Goal: Task Accomplishment & Management: Manage account settings

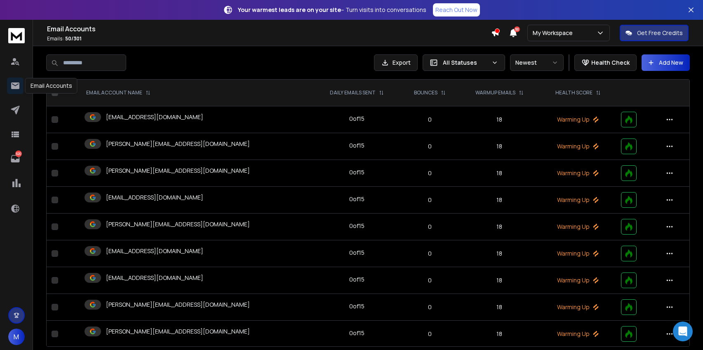
click at [12, 90] on icon at bounding box center [15, 86] width 10 height 10
click at [18, 113] on icon at bounding box center [15, 110] width 10 height 10
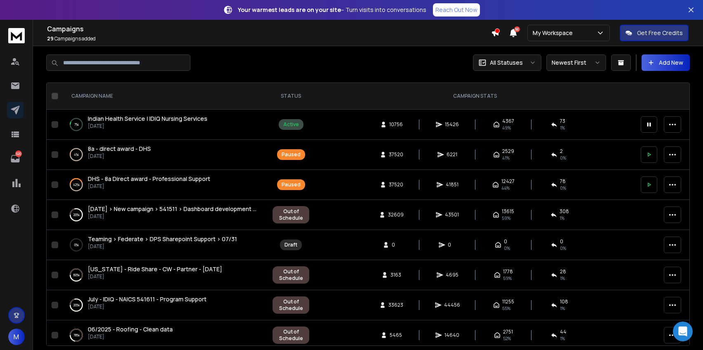
click at [130, 119] on span "Indian Health Service | IDIQ Nursing Services" at bounding box center [148, 119] width 120 height 8
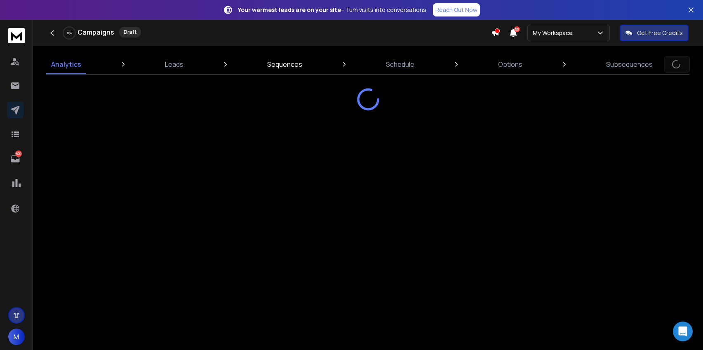
click at [280, 63] on p "Sequences" at bounding box center [284, 64] width 35 height 10
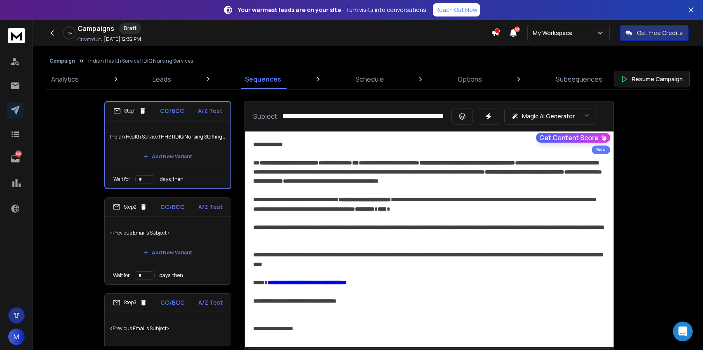
scroll to position [16, 0]
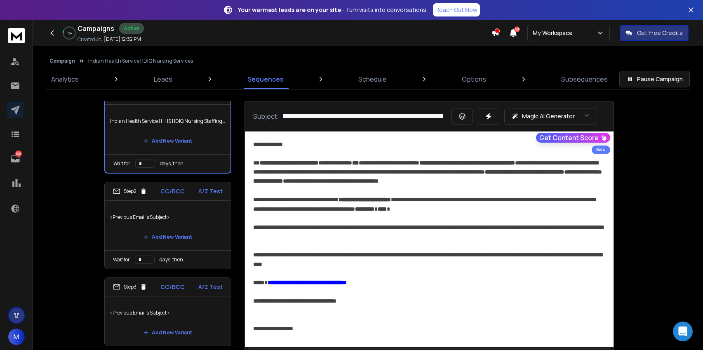
drag, startPoint x: 144, startPoint y: 259, endPoint x: 116, endPoint y: 257, distance: 27.3
click at [116, 257] on div "Wait for * days, then" at bounding box center [168, 259] width 126 height 19
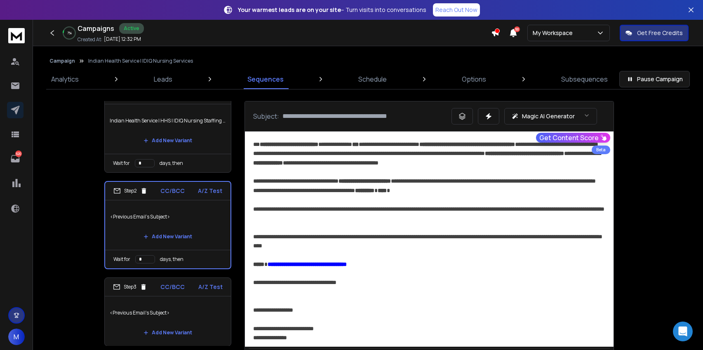
scroll to position [32, 0]
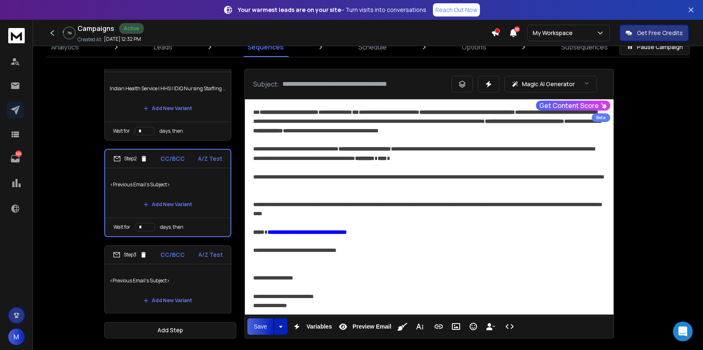
click at [162, 278] on p "<Previous Email's Subject>" at bounding box center [168, 280] width 116 height 23
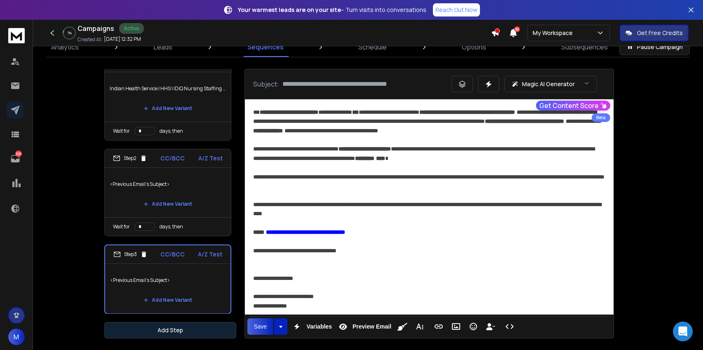
type input "*"
click at [163, 330] on button "Add Step" at bounding box center [170, 330] width 132 height 16
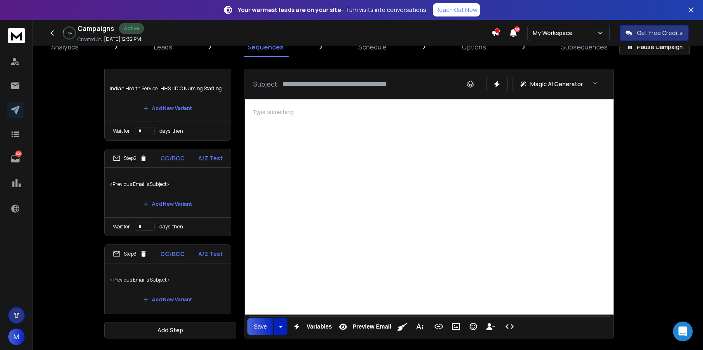
click at [164, 278] on p "<Previous Email's Subject>" at bounding box center [168, 279] width 116 height 23
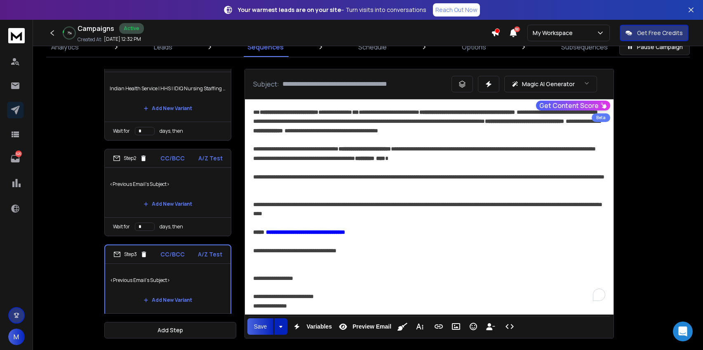
click at [253, 109] on div "**********" at bounding box center [429, 204] width 369 height 210
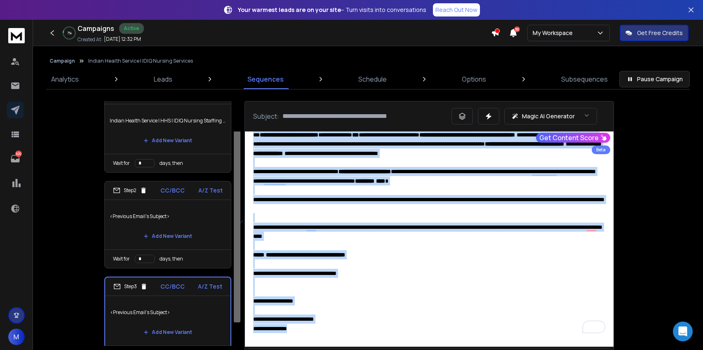
scroll to position [9, 0]
drag, startPoint x: 253, startPoint y: 145, endPoint x: 433, endPoint y: 332, distance: 259.3
click at [433, 333] on div "**********" at bounding box center [429, 237] width 369 height 210
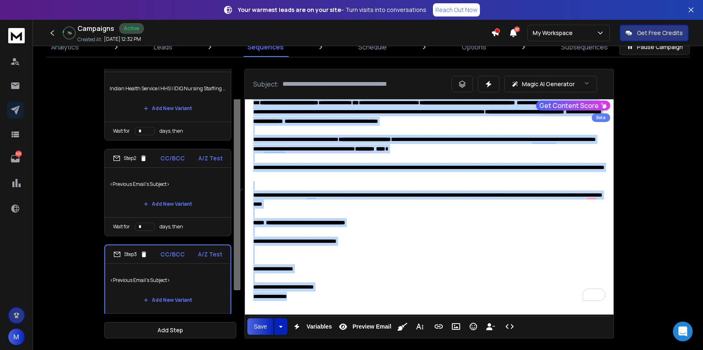
copy div "**********"
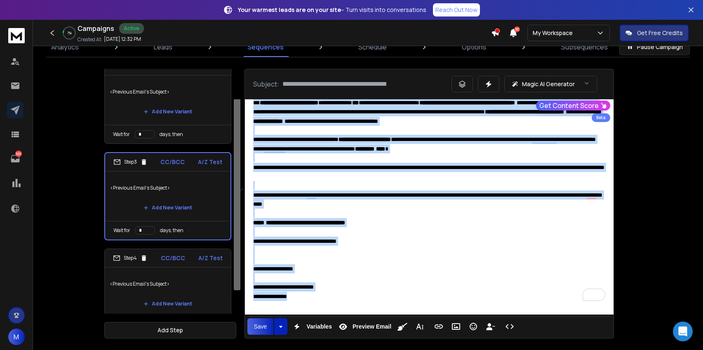
scroll to position [111, 0]
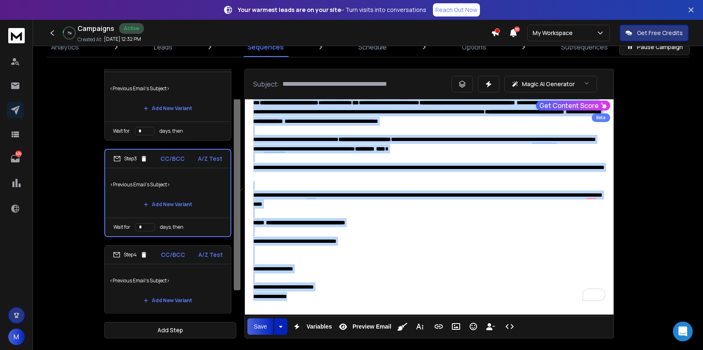
click at [160, 277] on p "<Previous Email's Subject>" at bounding box center [168, 280] width 116 height 23
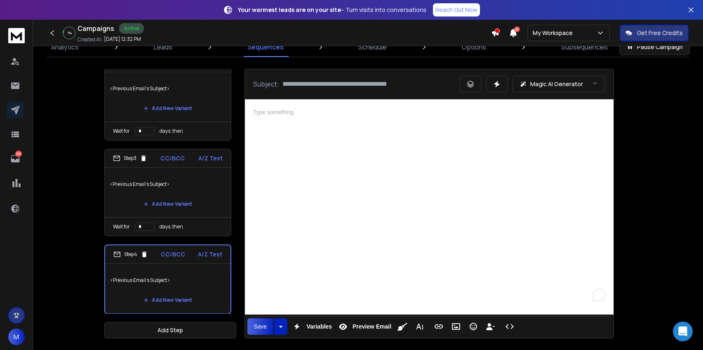
click at [399, 118] on div "To enrich screen reader interactions, please activate Accessibility in Grammarl…" at bounding box center [429, 204] width 369 height 210
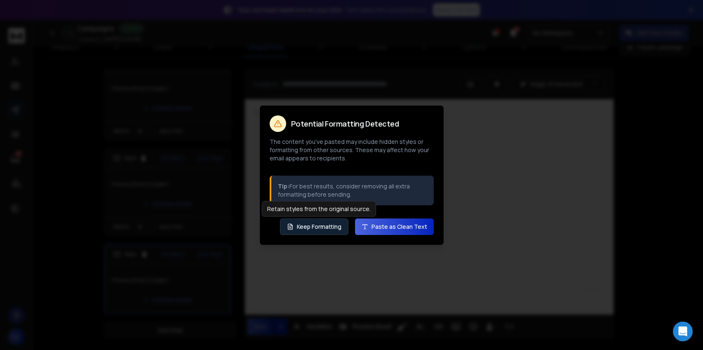
click at [305, 225] on button "Keep Formatting" at bounding box center [314, 227] width 68 height 16
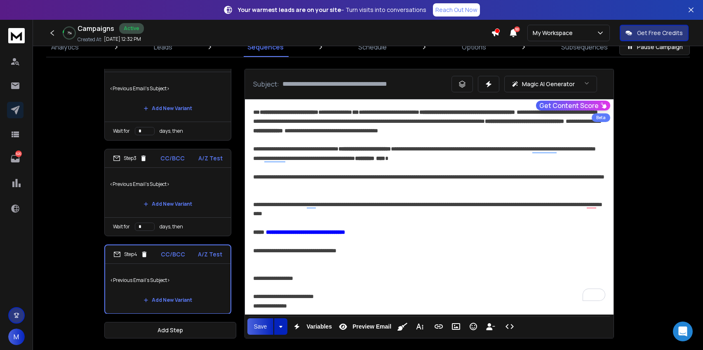
click at [145, 226] on input "*" at bounding box center [145, 227] width 20 height 8
drag, startPoint x: 116, startPoint y: 220, endPoint x: 111, endPoint y: 219, distance: 4.8
click at [111, 219] on div "Wait for * days, then" at bounding box center [168, 226] width 126 height 19
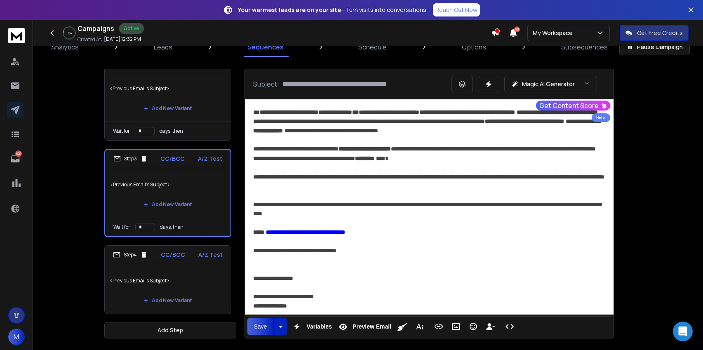
type input "*"
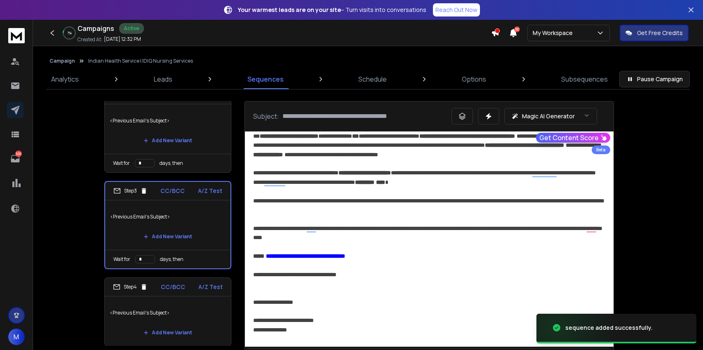
scroll to position [32, 0]
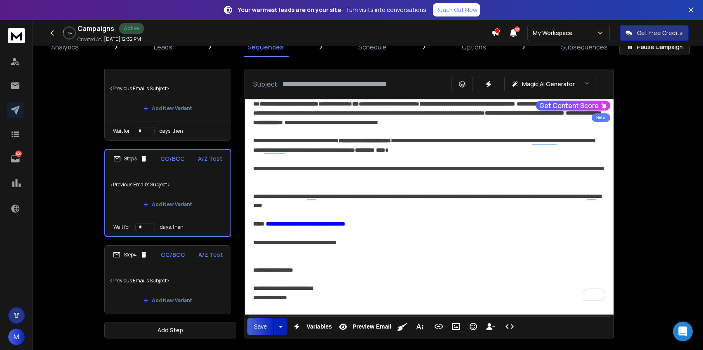
drag, startPoint x: 260, startPoint y: 324, endPoint x: 273, endPoint y: 299, distance: 28.4
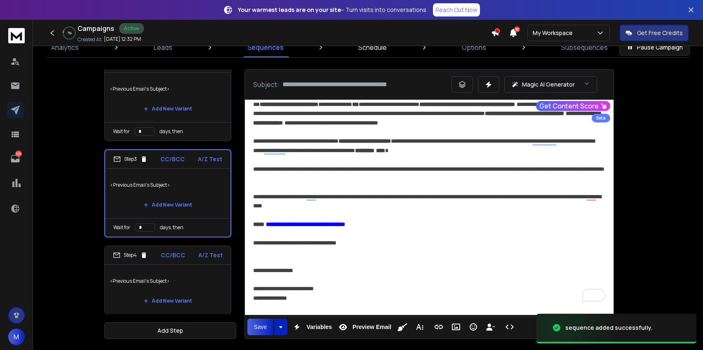
click at [372, 49] on p "Schedule" at bounding box center [372, 47] width 28 height 10
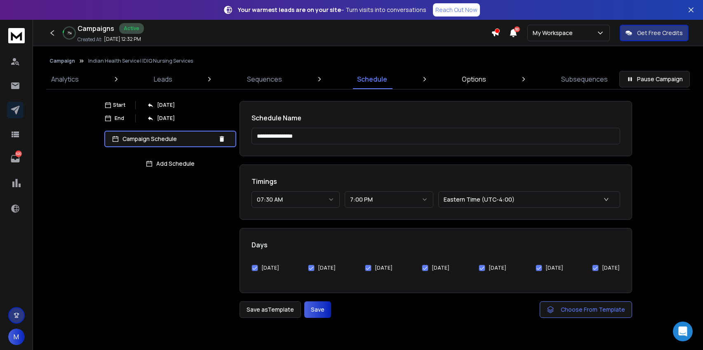
click at [479, 82] on p "Options" at bounding box center [474, 79] width 24 height 10
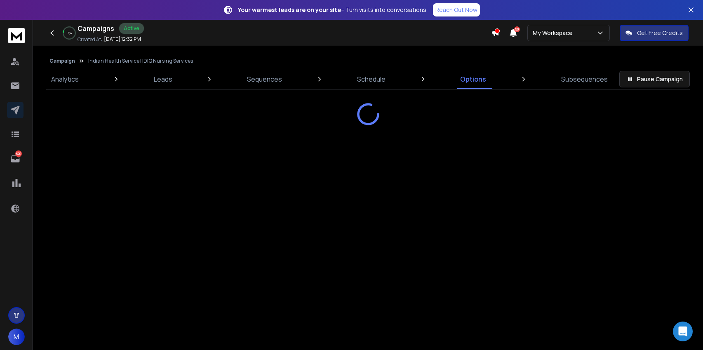
select select "*********"
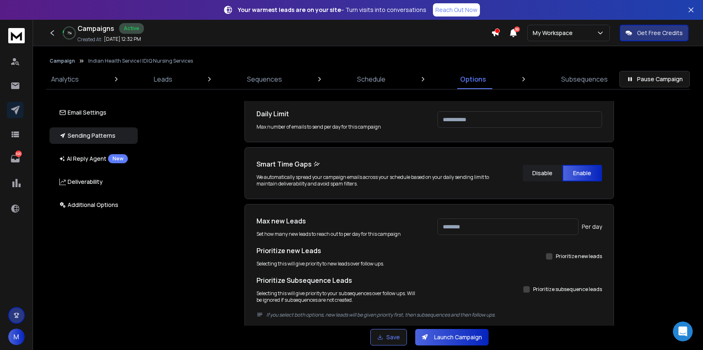
scroll to position [411, 0]
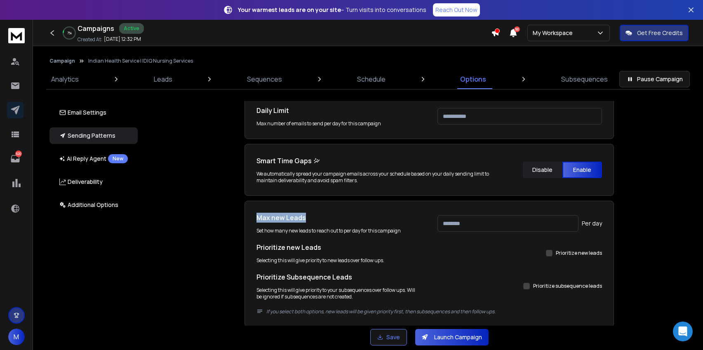
drag, startPoint x: 255, startPoint y: 217, endPoint x: 313, endPoint y: 217, distance: 57.7
click at [313, 217] on div "Max new Leads Set how many new leads to reach out to per day for this campaign …" at bounding box center [430, 264] width 370 height 126
click at [686, 332] on icon "Open Intercom Messenger" at bounding box center [682, 331] width 9 height 11
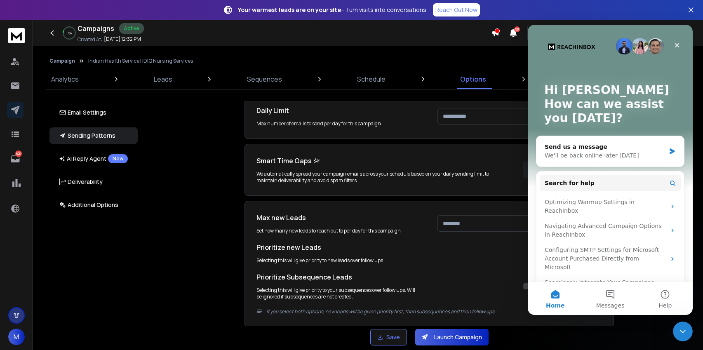
scroll to position [0, 0]
click at [623, 184] on button "Search for help" at bounding box center [610, 183] width 141 height 16
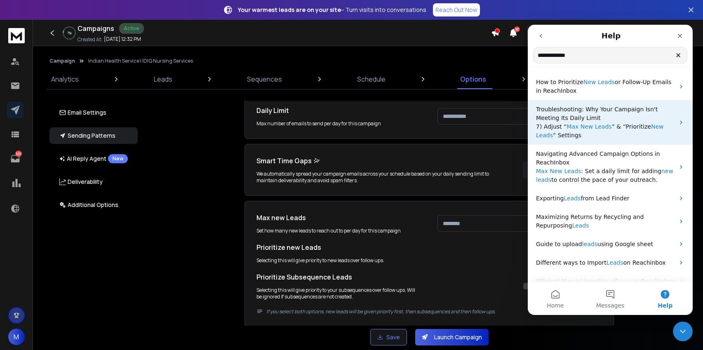
type input "**********"
click at [582, 109] on span "Troubleshooting: Why Your Campaign Isn't Meeting Its Daily Limit" at bounding box center [597, 113] width 122 height 15
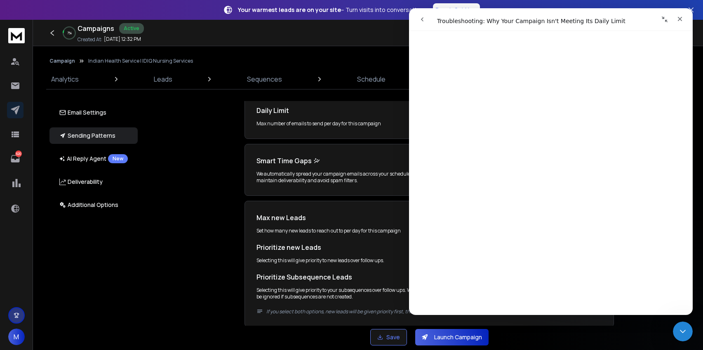
scroll to position [495, 0]
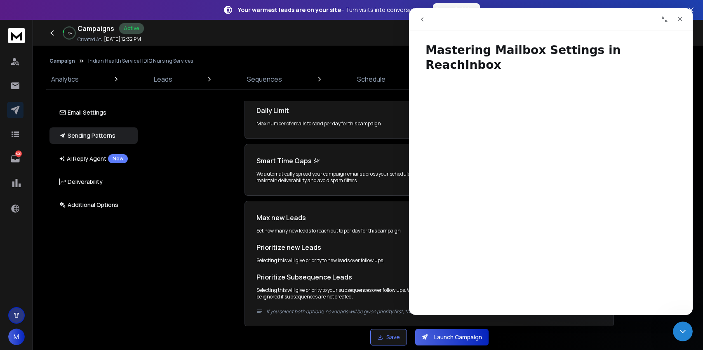
click at [426, 19] on button "go back" at bounding box center [422, 20] width 16 height 16
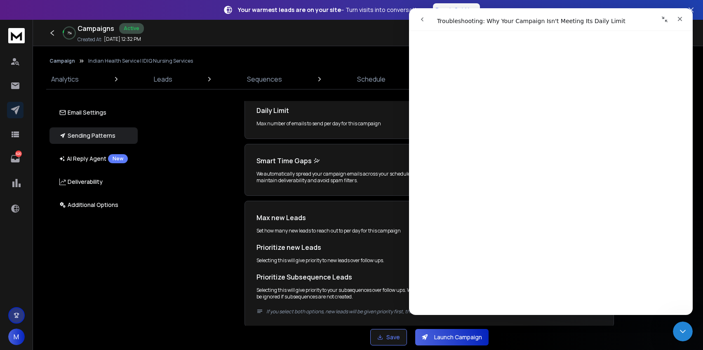
scroll to position [0, 0]
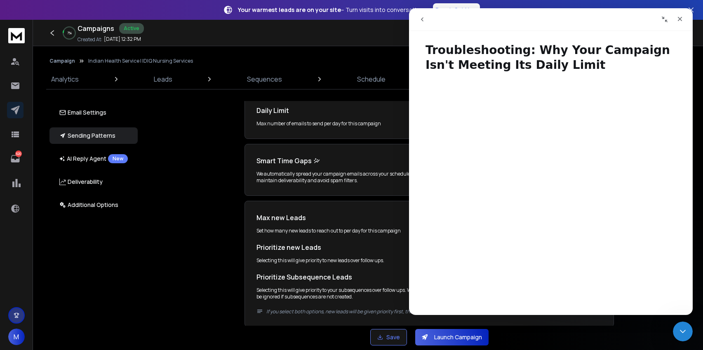
click at [421, 23] on button "go back" at bounding box center [422, 20] width 16 height 16
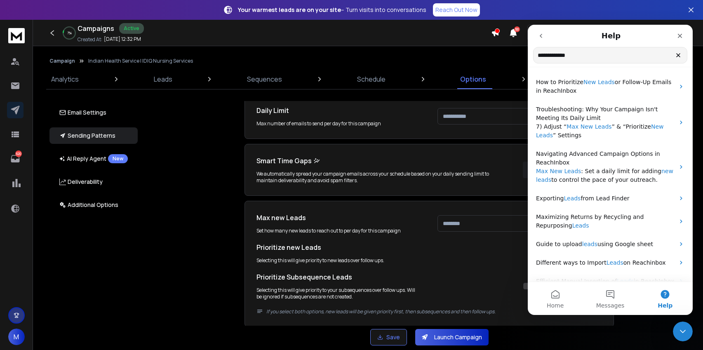
drag, startPoint x: 612, startPoint y: 58, endPoint x: 464, endPoint y: 45, distance: 148.6
click at [528, 45] on html "**********" at bounding box center [610, 170] width 165 height 290
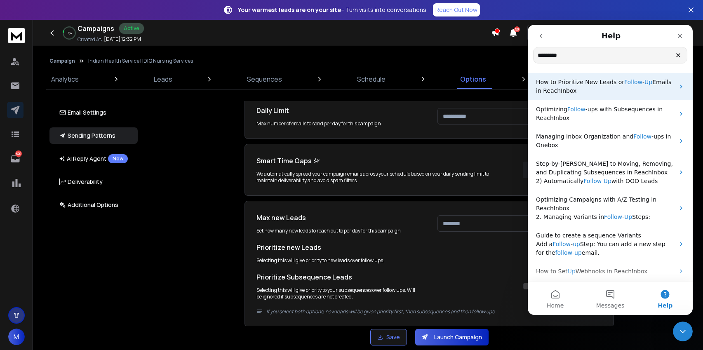
type input "*********"
click at [604, 87] on p "How to Prioritize New Leads or Follow - Up Emails in ReachInbox" at bounding box center [605, 86] width 139 height 17
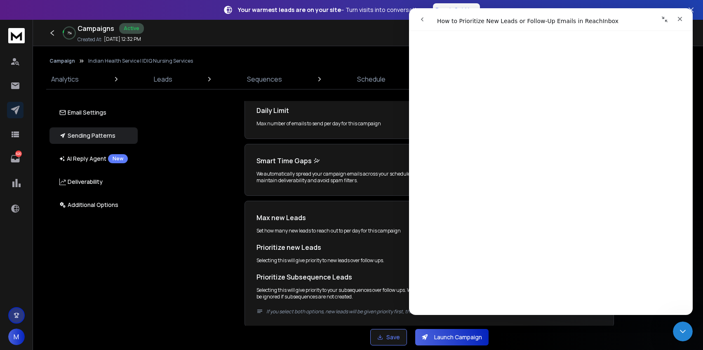
scroll to position [758, 0]
click at [684, 16] on div "Close" at bounding box center [680, 19] width 15 height 15
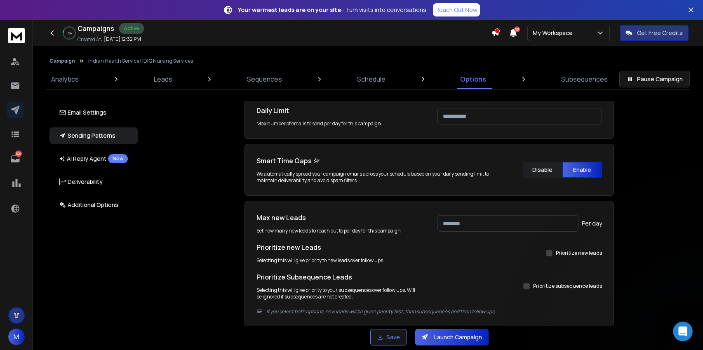
scroll to position [0, 0]
drag, startPoint x: 475, startPoint y: 223, endPoint x: 381, endPoint y: 217, distance: 93.4
click at [381, 218] on div "Max new Leads Set how many new leads to reach out to per day for this campaign …" at bounding box center [430, 223] width 346 height 21
drag, startPoint x: 424, startPoint y: 217, endPoint x: 393, endPoint y: 218, distance: 30.5
click at [393, 218] on div "Max new Leads Set how many new leads to reach out to per day for this campaign …" at bounding box center [430, 223] width 346 height 21
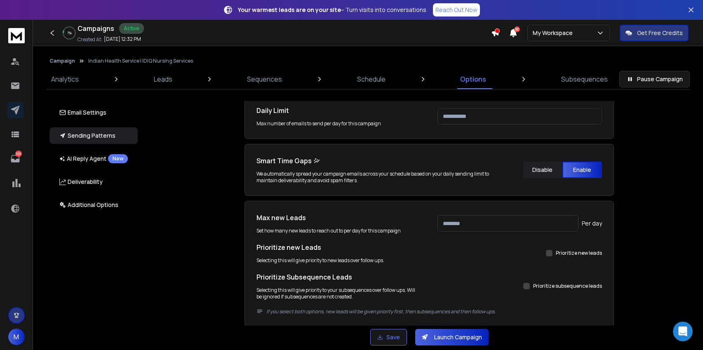
drag, startPoint x: 459, startPoint y: 224, endPoint x: 339, endPoint y: 212, distance: 121.4
click at [338, 212] on div "Max new Leads Set how many new leads to reach out to per day for this campaign …" at bounding box center [430, 264] width 370 height 126
type input "****"
click at [379, 334] on button "Save" at bounding box center [388, 337] width 37 height 16
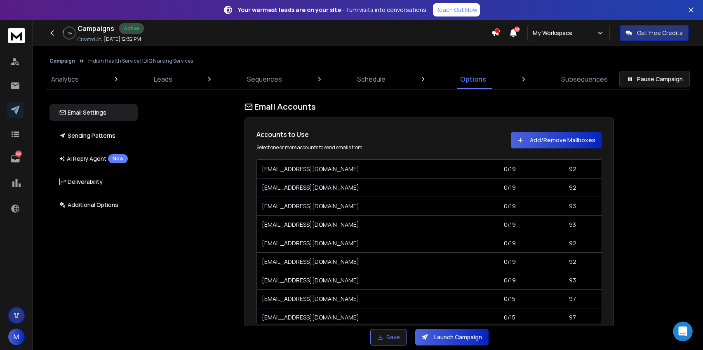
scroll to position [2933, 0]
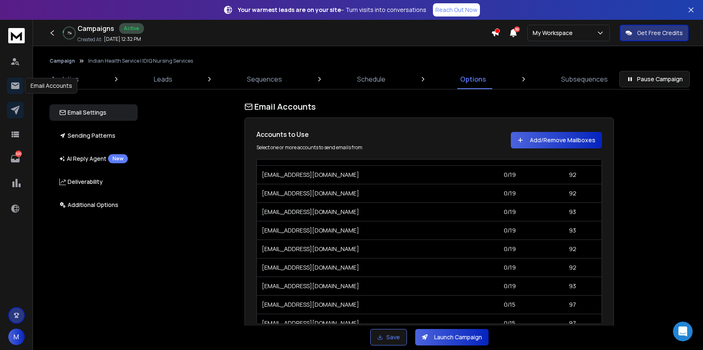
click at [20, 84] on link at bounding box center [15, 86] width 16 height 16
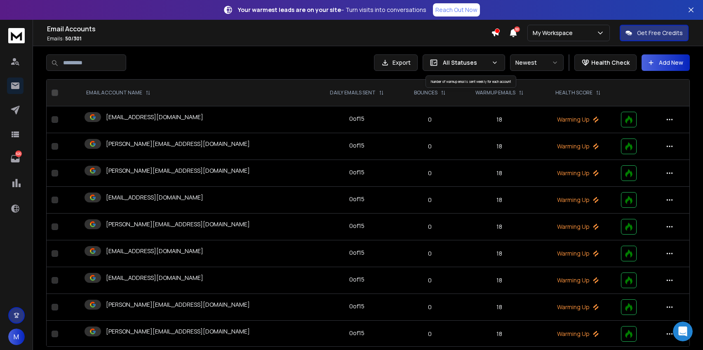
click at [476, 66] on p "All Statuses" at bounding box center [465, 63] width 45 height 8
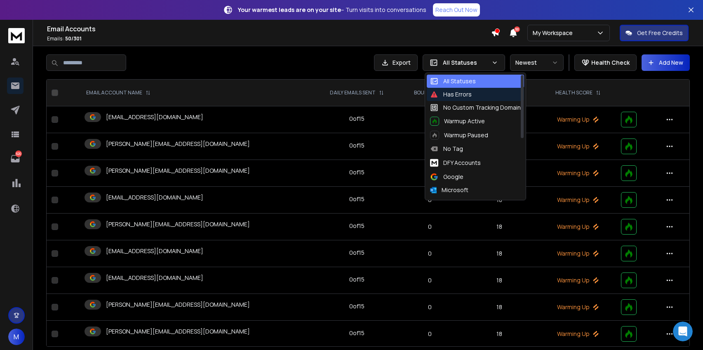
click at [462, 92] on div "Has Errors" at bounding box center [451, 94] width 42 height 8
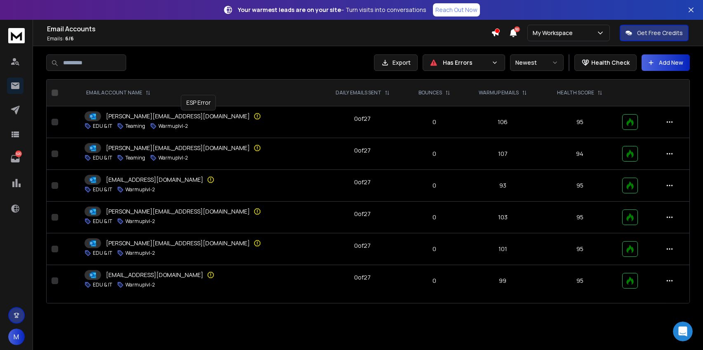
click at [253, 115] on icon at bounding box center [257, 116] width 8 height 8
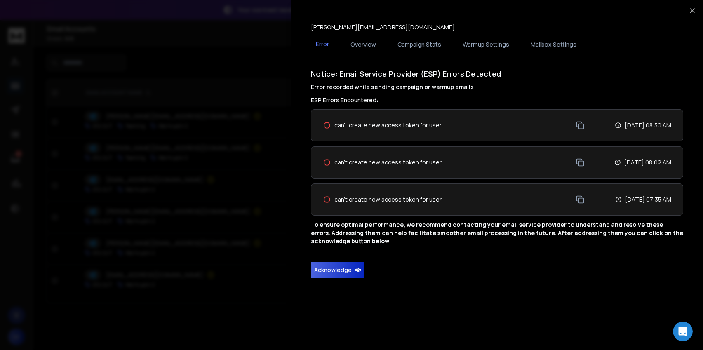
click at [547, 46] on button "Mailbox Settings" at bounding box center [554, 44] width 56 height 18
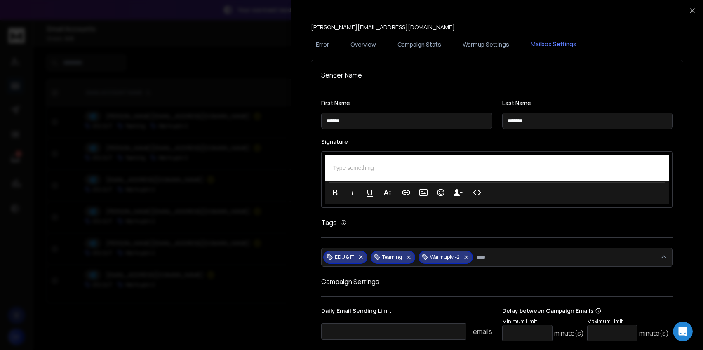
scroll to position [278, 0]
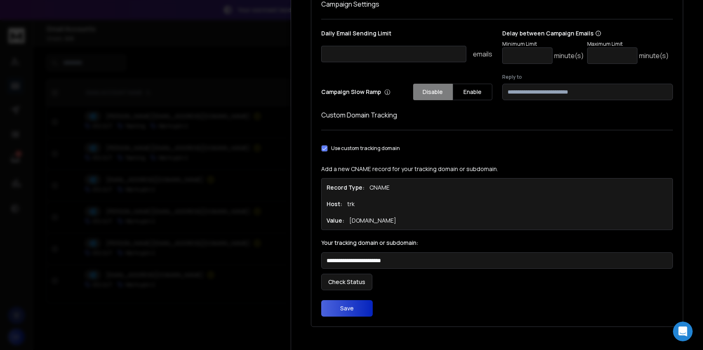
click at [348, 284] on button "Check Status" at bounding box center [346, 282] width 51 height 16
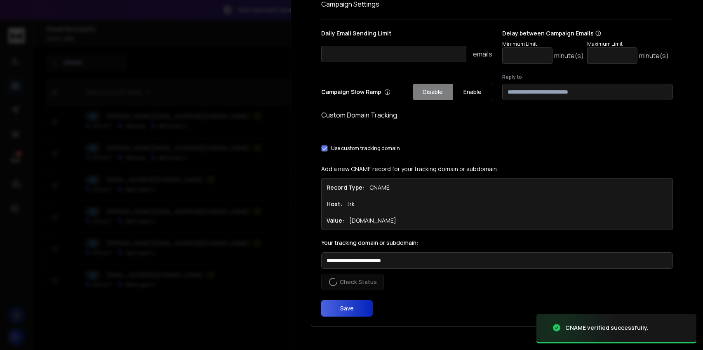
scroll to position [0, 0]
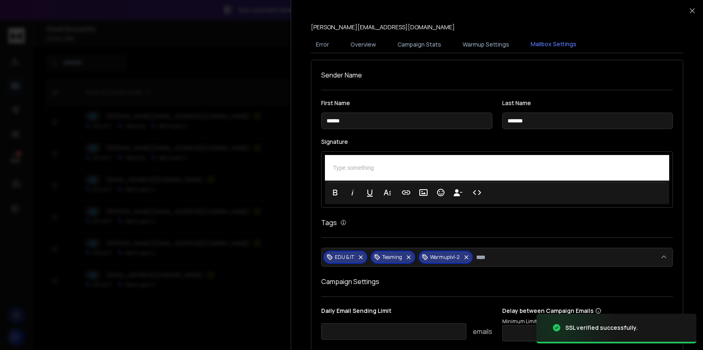
click at [323, 43] on button "Error" at bounding box center [322, 44] width 23 height 18
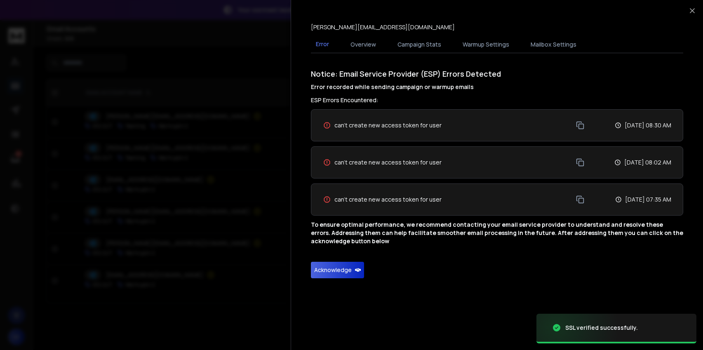
click at [356, 270] on icon at bounding box center [358, 270] width 6 height 6
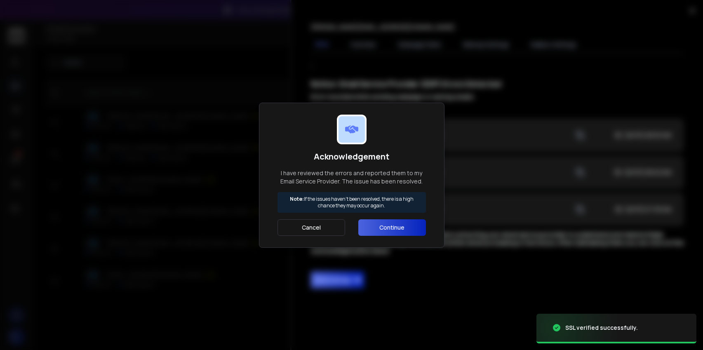
click at [389, 224] on button "Continue" at bounding box center [391, 227] width 67 height 16
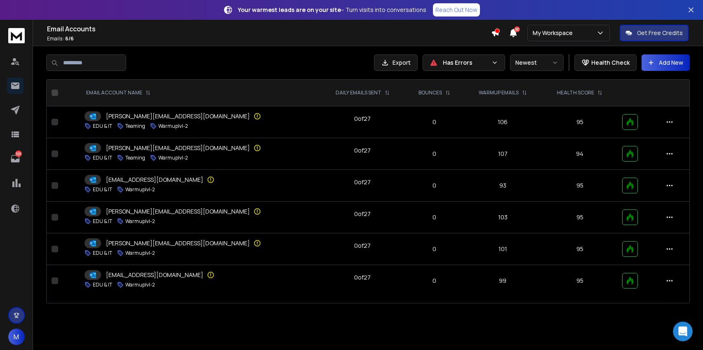
click at [189, 115] on p "[PERSON_NAME][EMAIL_ADDRESS][DOMAIN_NAME]" at bounding box center [178, 116] width 144 height 8
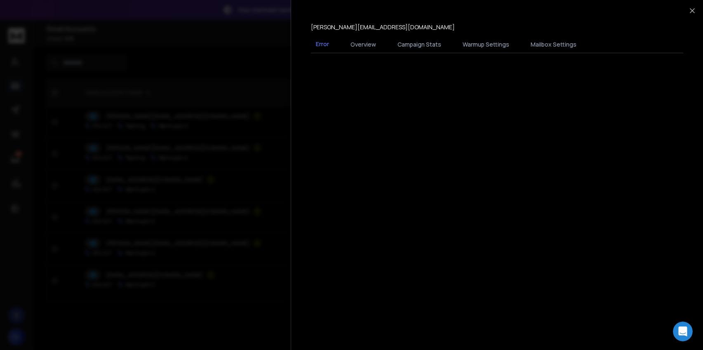
click at [558, 42] on button "Mailbox Settings" at bounding box center [554, 44] width 56 height 18
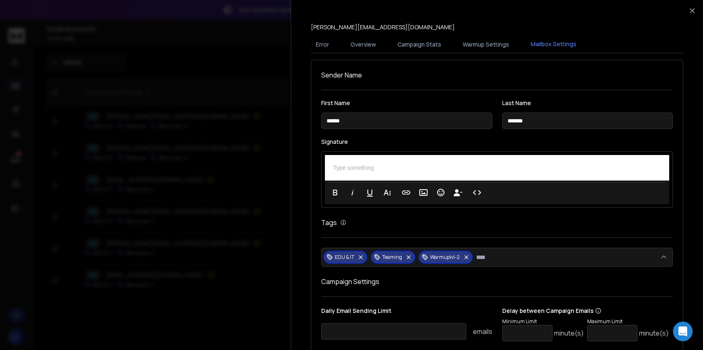
scroll to position [278, 0]
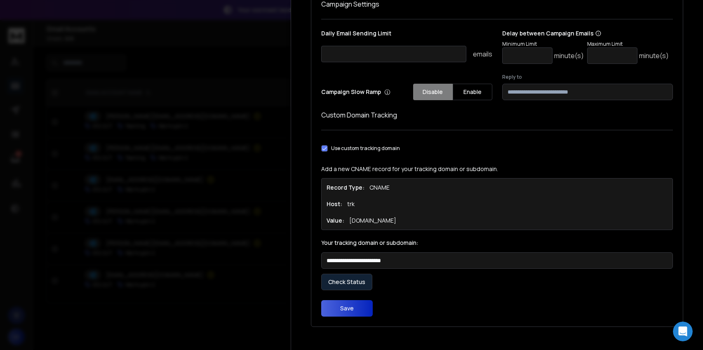
click at [341, 284] on button "Check Status" at bounding box center [346, 282] width 51 height 16
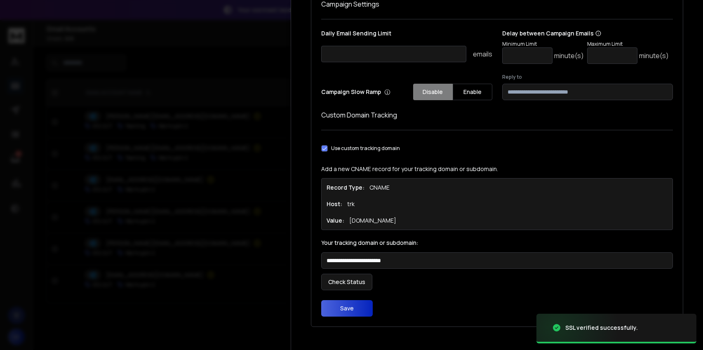
click at [353, 307] on button "Save" at bounding box center [347, 308] width 52 height 16
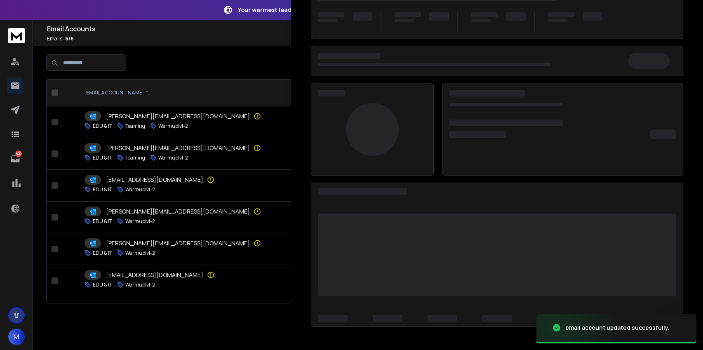
scroll to position [0, 0]
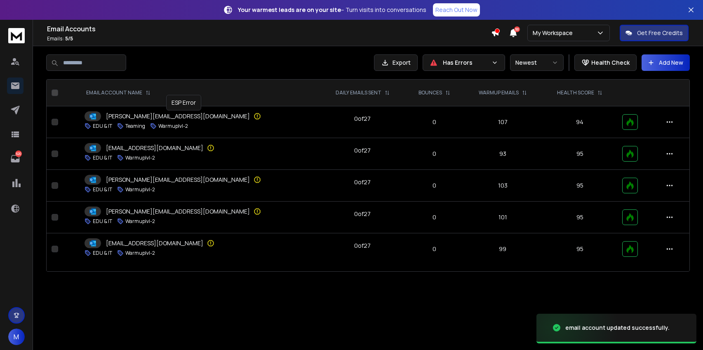
click at [253, 114] on icon at bounding box center [257, 116] width 8 height 8
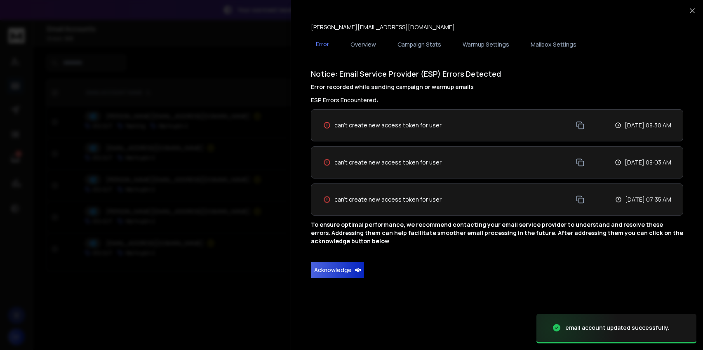
click at [554, 47] on button "Mailbox Settings" at bounding box center [554, 44] width 56 height 18
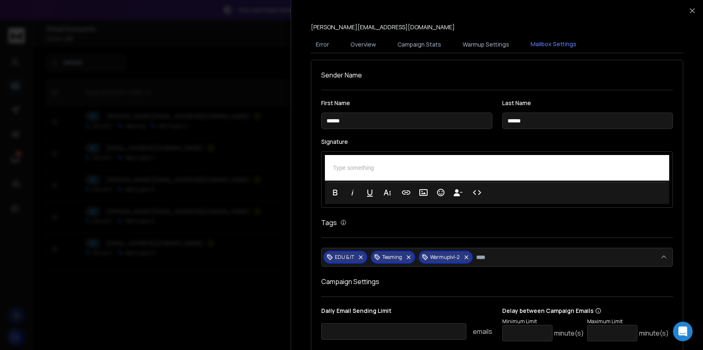
drag, startPoint x: 315, startPoint y: 47, endPoint x: 323, endPoint y: 44, distance: 8.1
click at [316, 47] on button "Error" at bounding box center [322, 44] width 23 height 18
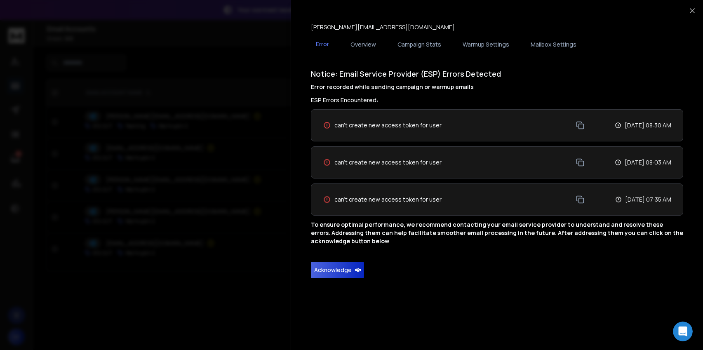
click at [355, 269] on icon at bounding box center [358, 269] width 6 height 3
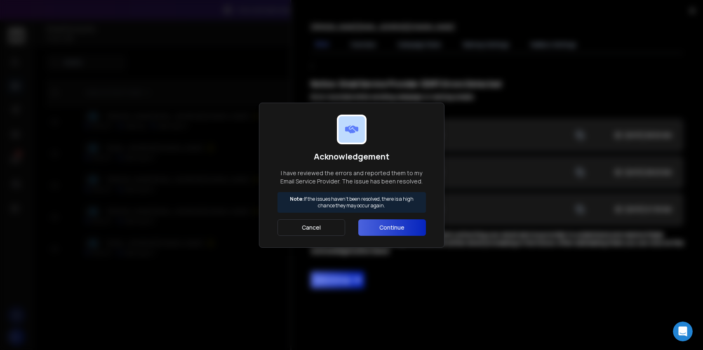
click at [373, 225] on button "Continue" at bounding box center [391, 227] width 67 height 16
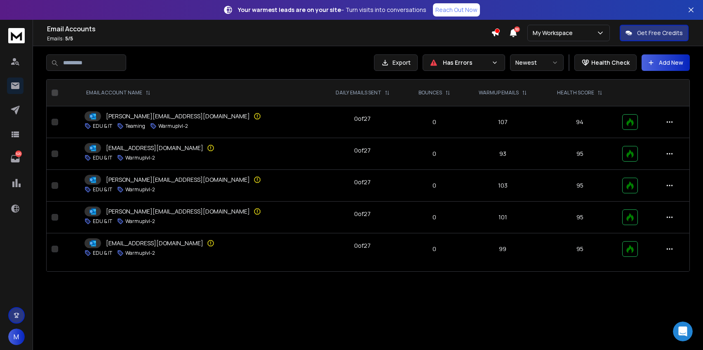
click at [178, 125] on p "Warmuplvl-2" at bounding box center [173, 126] width 30 height 7
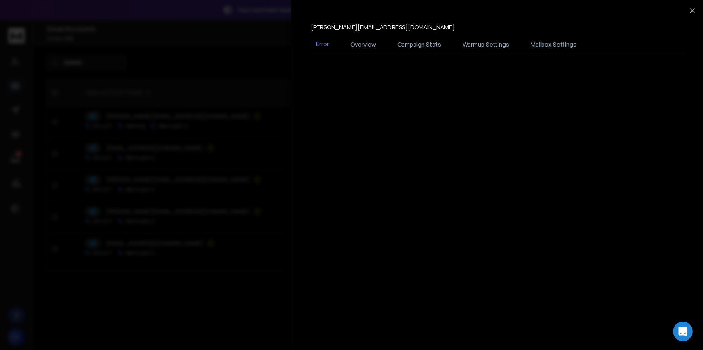
click at [543, 43] on button "Mailbox Settings" at bounding box center [554, 44] width 56 height 18
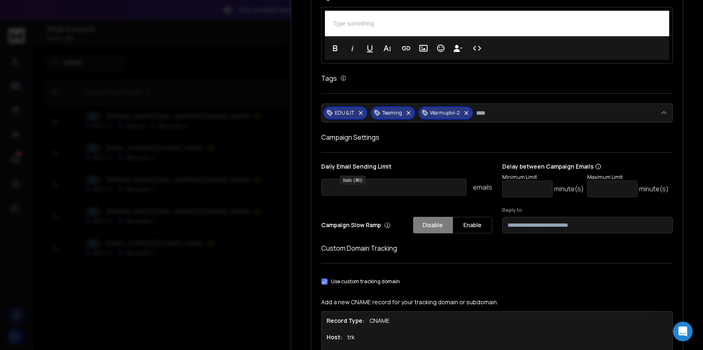
scroll to position [278, 0]
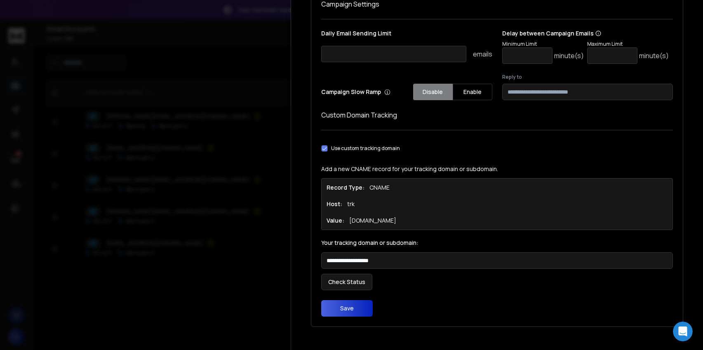
click at [336, 282] on button "Check Status" at bounding box center [346, 282] width 51 height 16
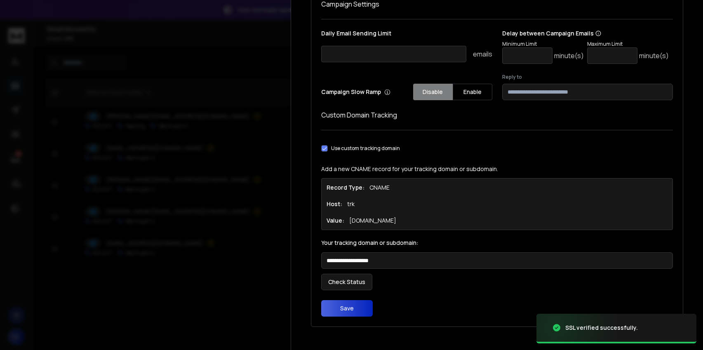
click at [358, 310] on button "Save" at bounding box center [347, 308] width 52 height 16
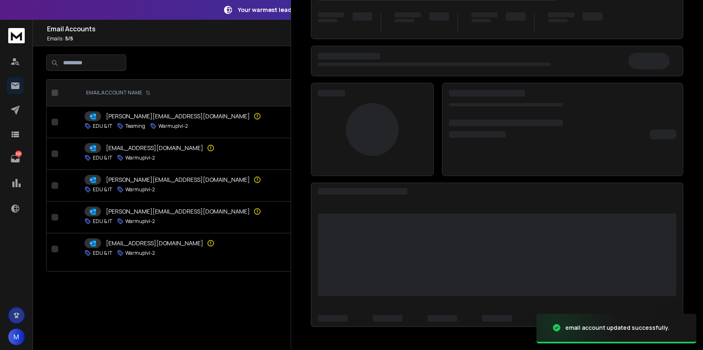
scroll to position [0, 0]
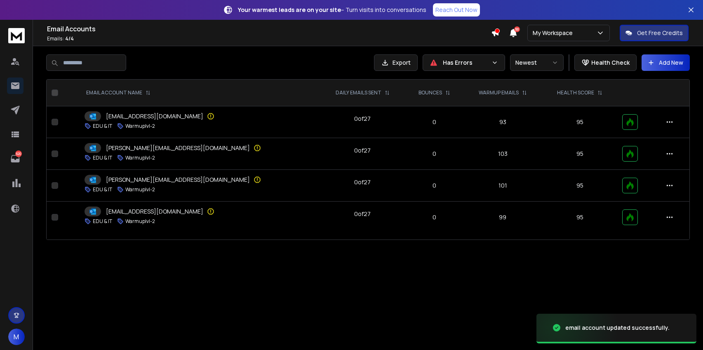
click at [134, 151] on p "[PERSON_NAME][EMAIL_ADDRESS][DOMAIN_NAME]" at bounding box center [178, 148] width 144 height 8
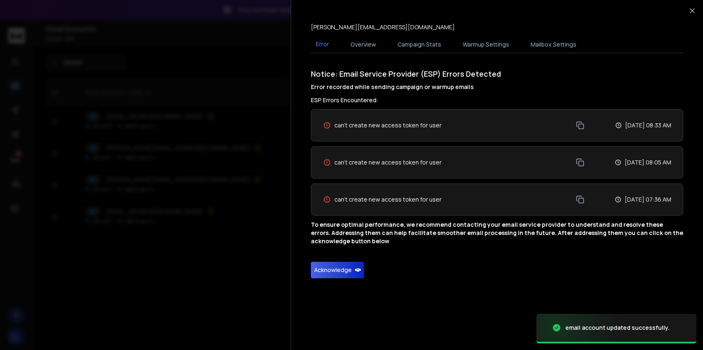
click at [551, 46] on button "Mailbox Settings" at bounding box center [554, 44] width 56 height 18
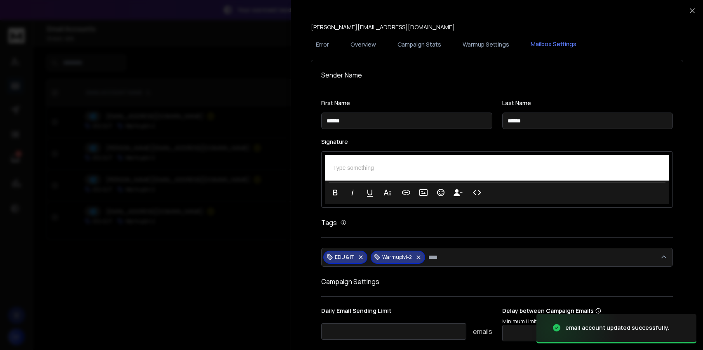
click at [328, 45] on button "Error" at bounding box center [322, 44] width 23 height 18
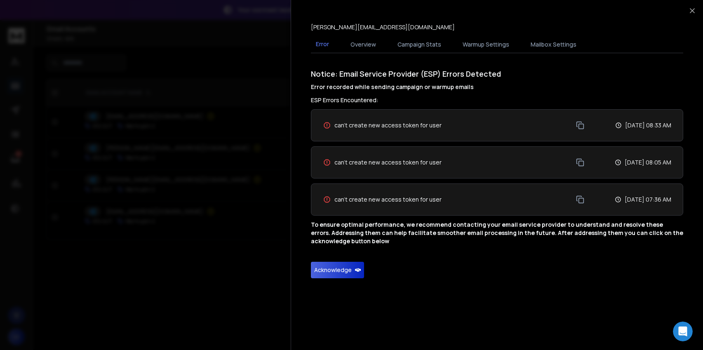
click at [343, 269] on button "Acknowledge" at bounding box center [337, 270] width 53 height 16
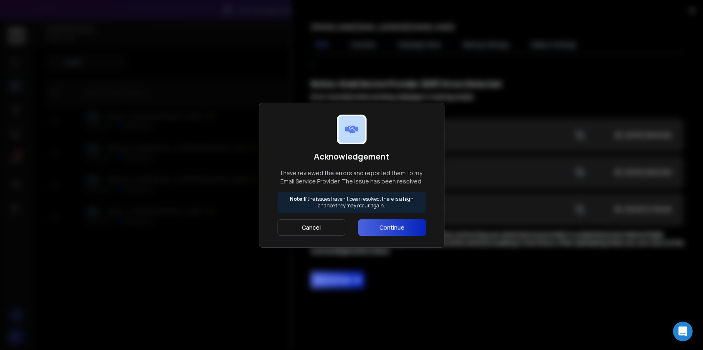
click at [418, 226] on button "Continue" at bounding box center [391, 227] width 67 height 16
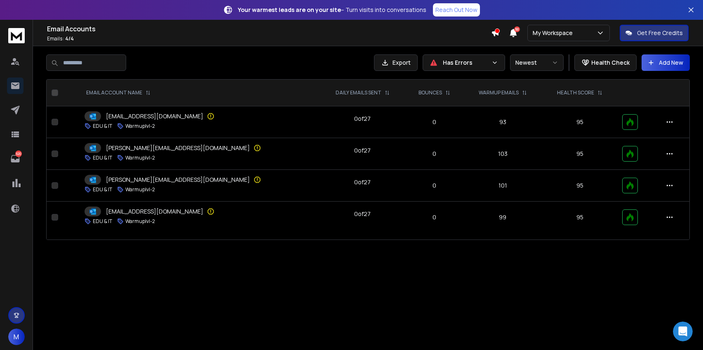
click at [158, 155] on div "EDU & IT Warmuplvl-2" at bounding box center [200, 158] width 230 height 7
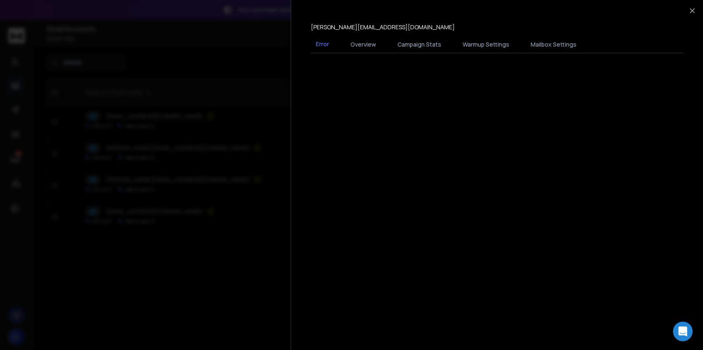
click at [558, 38] on button "Mailbox Settings" at bounding box center [554, 44] width 56 height 18
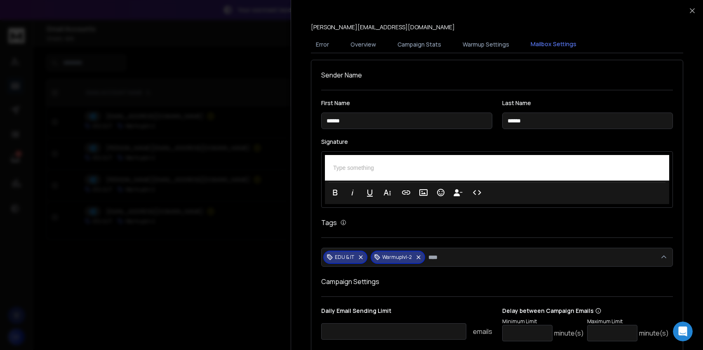
scroll to position [278, 0]
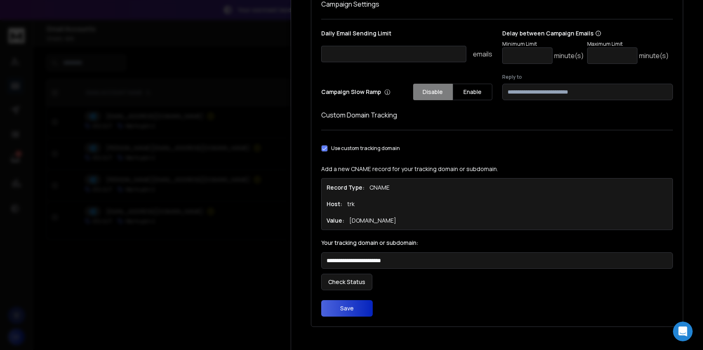
click at [358, 265] on input "**********" at bounding box center [497, 260] width 352 height 16
click at [349, 288] on button "Check Status" at bounding box center [346, 282] width 51 height 16
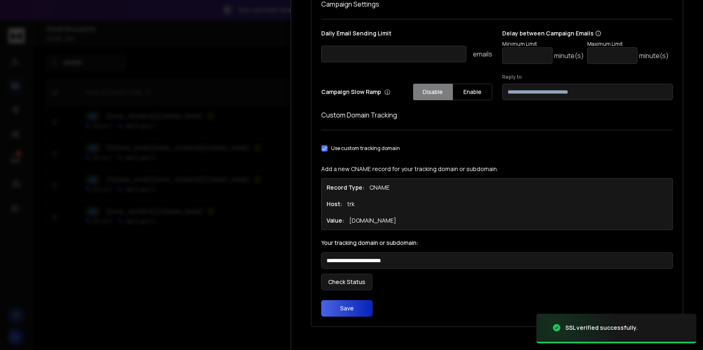
click at [356, 308] on button "Save" at bounding box center [347, 308] width 52 height 16
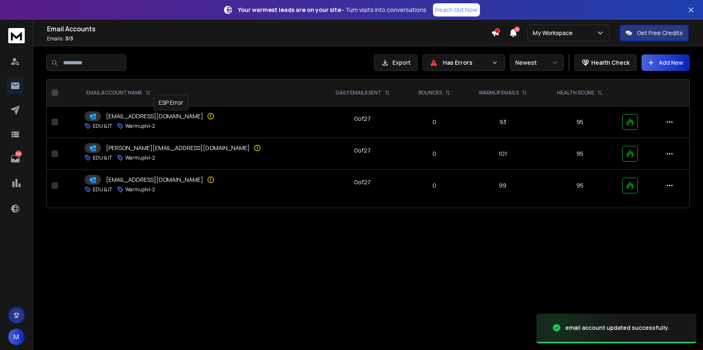
click at [141, 117] on p "[EMAIL_ADDRESS][DOMAIN_NAME]" at bounding box center [154, 116] width 97 height 8
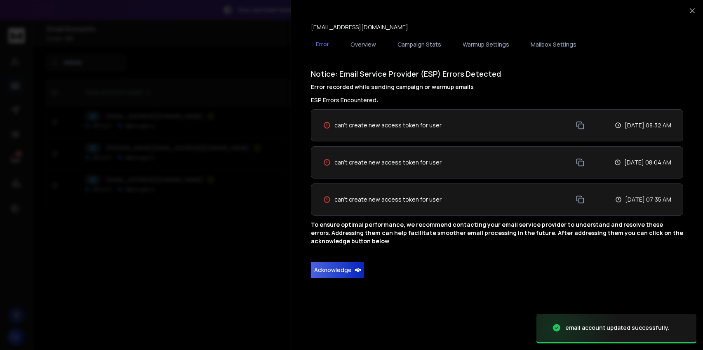
click at [336, 260] on div "Notice: Email Service Provider (ESP) Errors Detected Error recorded while sendi…" at bounding box center [497, 173] width 372 height 210
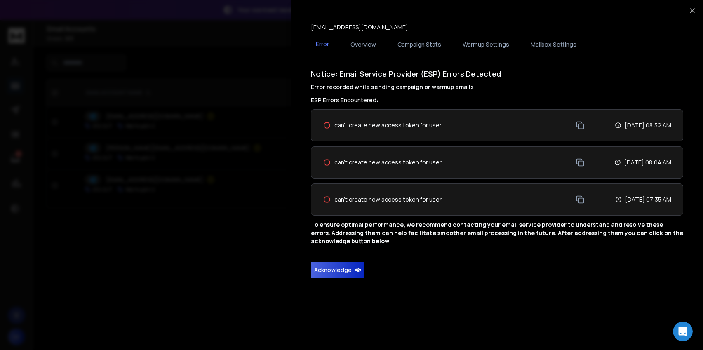
click at [330, 273] on button "Acknowledge" at bounding box center [337, 270] width 53 height 16
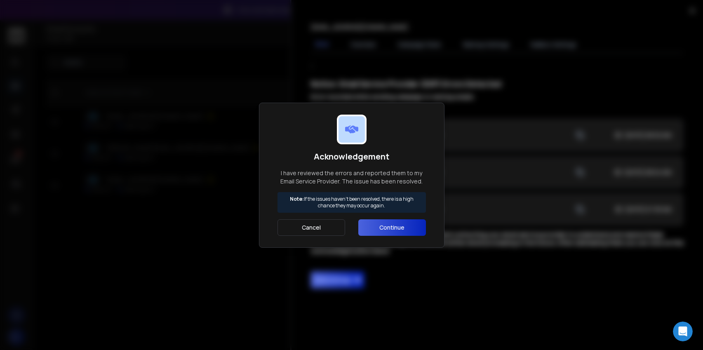
click at [377, 218] on div "Acknowledgement I have reviewed the errors and reported them to my Email Servic…" at bounding box center [352, 175] width 148 height 121
click at [387, 233] on button "Continue" at bounding box center [391, 227] width 67 height 16
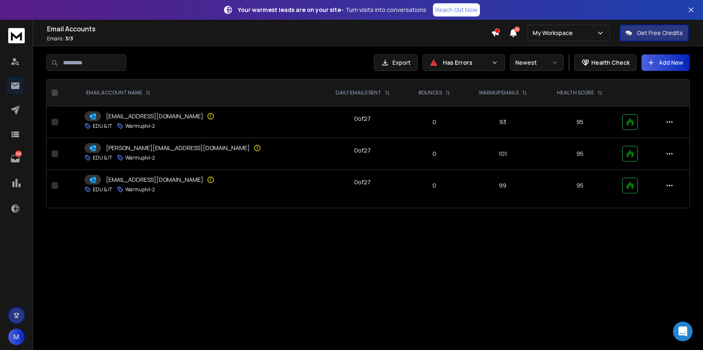
click at [412, 119] on p "0" at bounding box center [435, 122] width 48 height 8
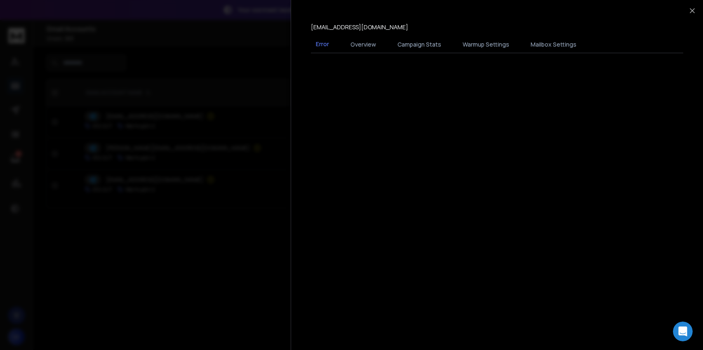
click at [562, 47] on button "Mailbox Settings" at bounding box center [554, 44] width 56 height 18
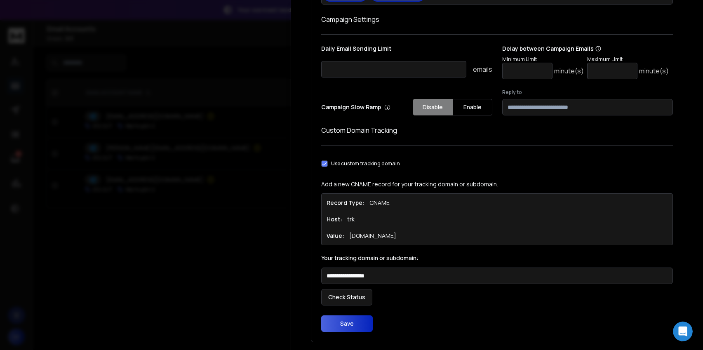
scroll to position [278, 0]
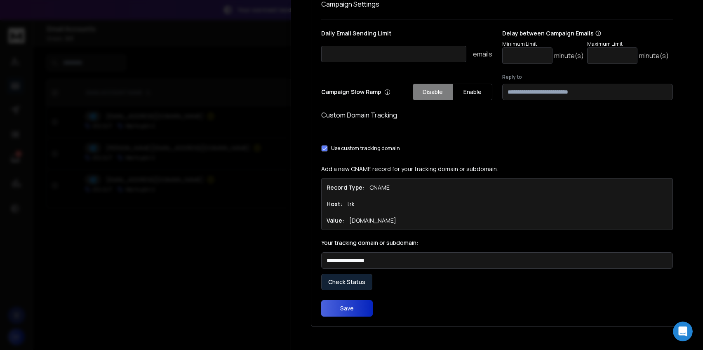
click at [358, 282] on button "Check Status" at bounding box center [346, 282] width 51 height 16
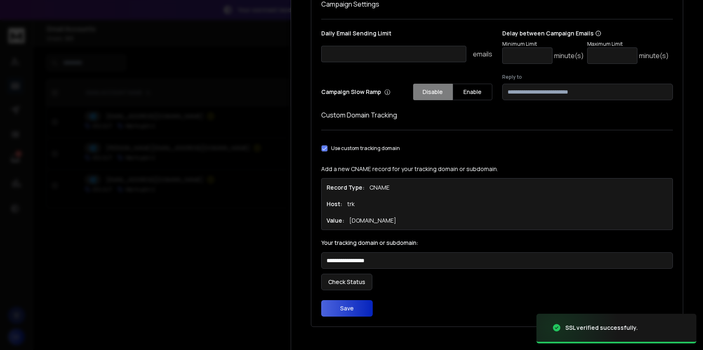
click at [356, 311] on button "Save" at bounding box center [347, 308] width 52 height 16
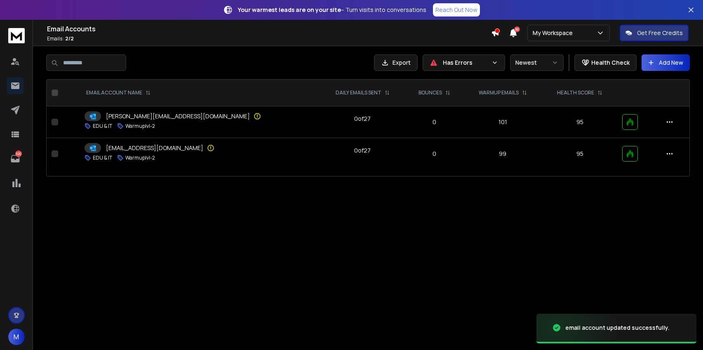
click at [207, 110] on td "[PERSON_NAME][EMAIL_ADDRESS][DOMAIN_NAME] EDU & IT Warmuplvl-2" at bounding box center [200, 122] width 240 height 32
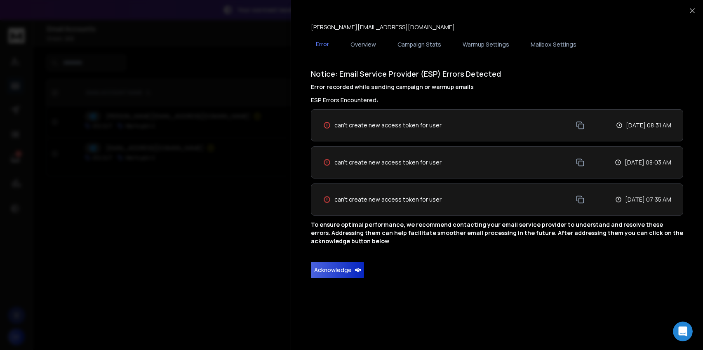
click at [339, 266] on button "Acknowledge" at bounding box center [337, 270] width 53 height 16
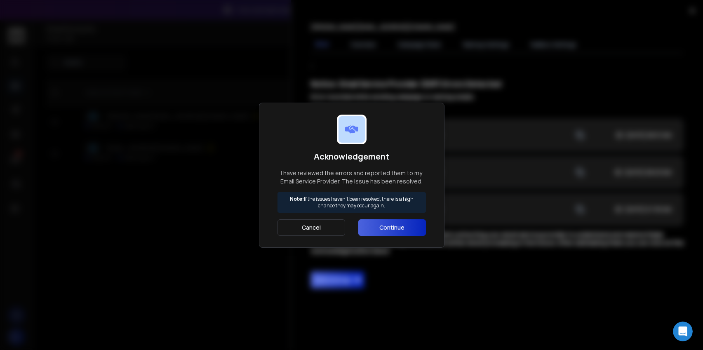
click at [372, 224] on button "Continue" at bounding box center [391, 227] width 67 height 16
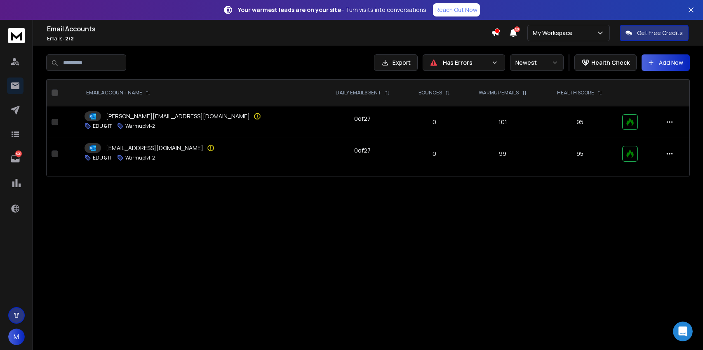
click at [158, 120] on p "[PERSON_NAME][EMAIL_ADDRESS][DOMAIN_NAME]" at bounding box center [178, 116] width 144 height 8
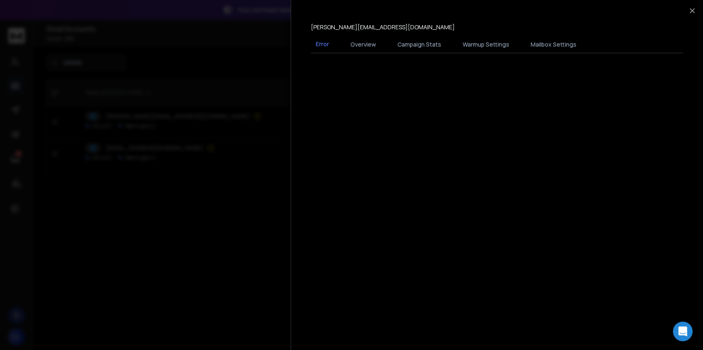
click at [547, 45] on button "Mailbox Settings" at bounding box center [554, 44] width 56 height 18
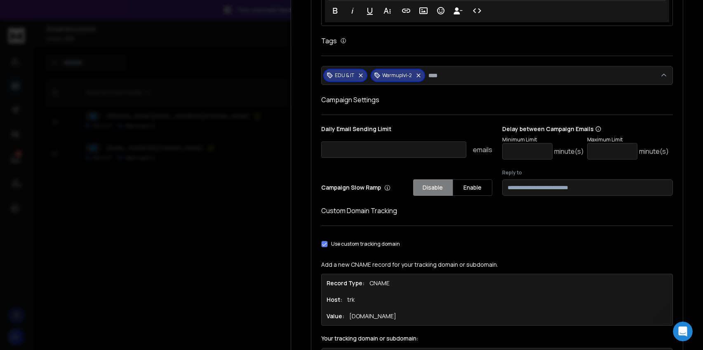
scroll to position [278, 0]
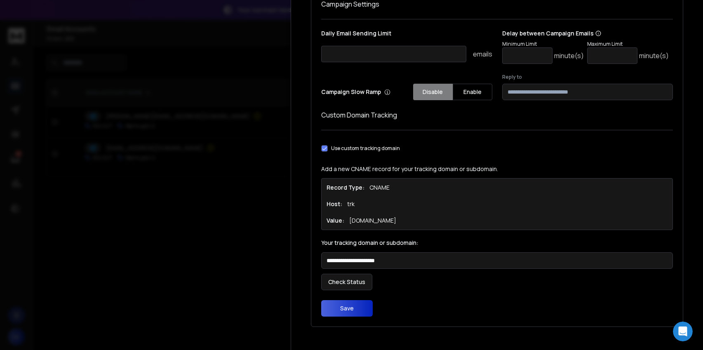
drag, startPoint x: 362, startPoint y: 281, endPoint x: 367, endPoint y: 283, distance: 5.6
click at [362, 281] on button "Check Status" at bounding box center [346, 282] width 51 height 16
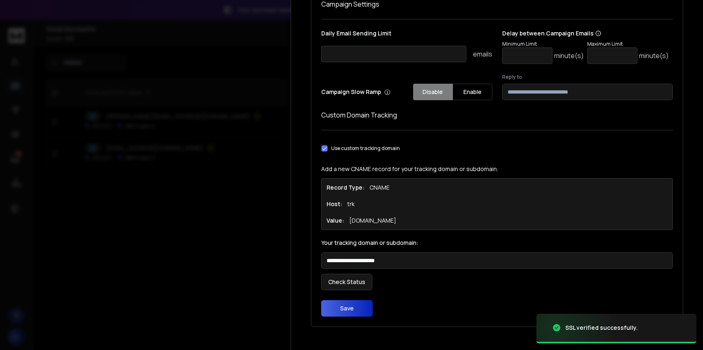
click at [346, 312] on button "Save" at bounding box center [347, 308] width 52 height 16
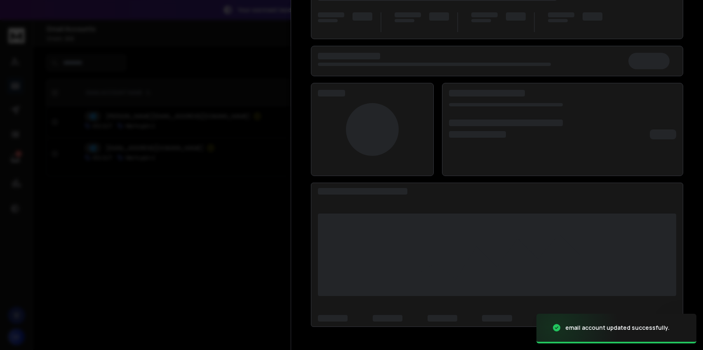
scroll to position [194, 0]
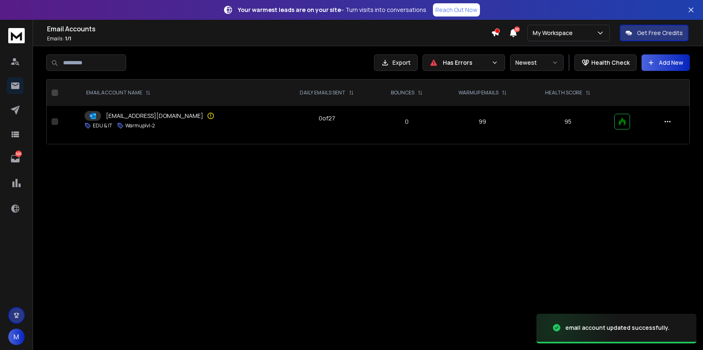
click at [145, 109] on td "[EMAIL_ADDRESS][DOMAIN_NAME] EDU & IT Warmuplvl-2" at bounding box center [180, 121] width 200 height 31
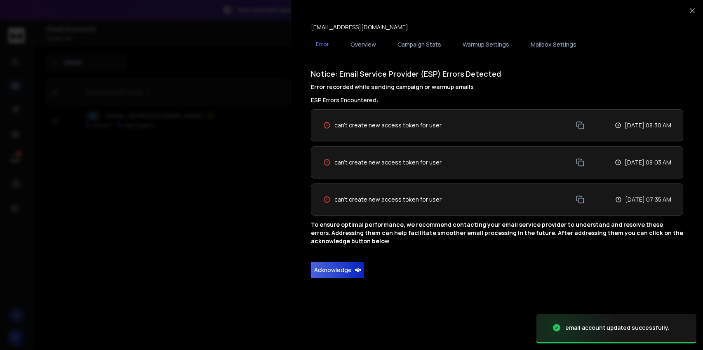
click at [557, 45] on button "Mailbox Settings" at bounding box center [554, 44] width 56 height 18
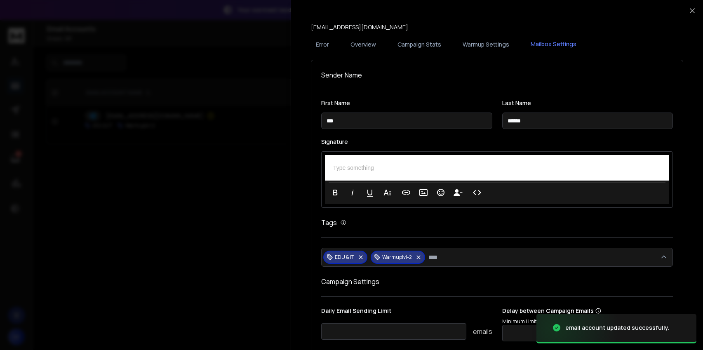
click at [318, 47] on button "Error" at bounding box center [322, 44] width 23 height 18
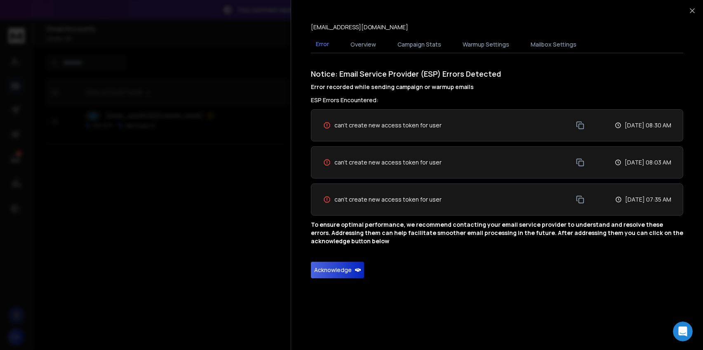
click at [332, 264] on button "Acknowledge" at bounding box center [337, 270] width 53 height 16
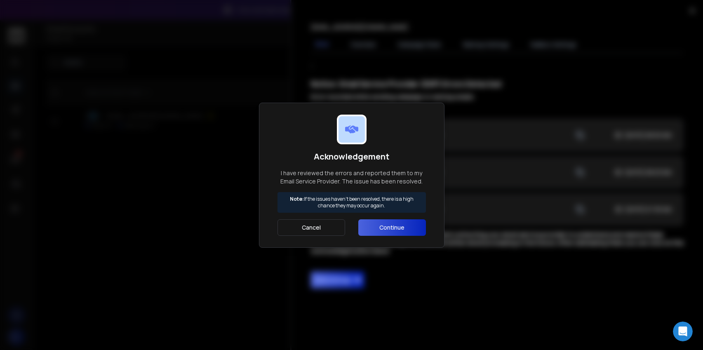
click at [390, 226] on button "Continue" at bounding box center [391, 227] width 67 height 16
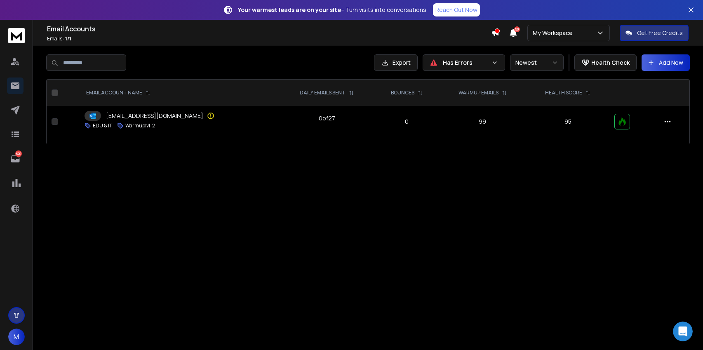
click at [339, 135] on tr "[EMAIL_ADDRESS][DOMAIN_NAME] EDU & IT Warmuplvl-2 0 of 27 0 99 95" at bounding box center [368, 121] width 643 height 31
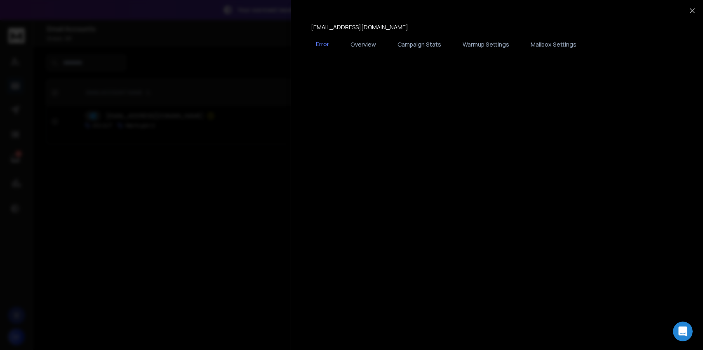
click at [550, 41] on button "Mailbox Settings" at bounding box center [554, 44] width 56 height 18
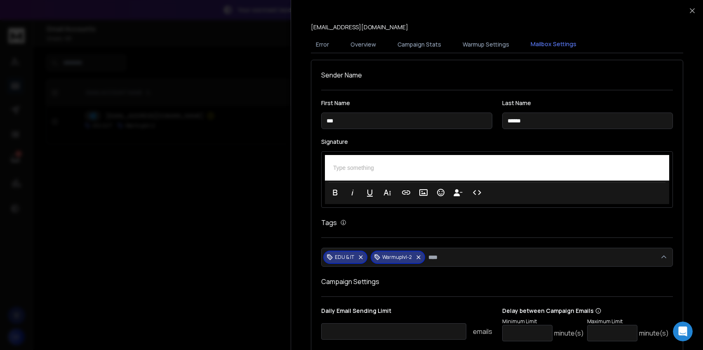
scroll to position [278, 0]
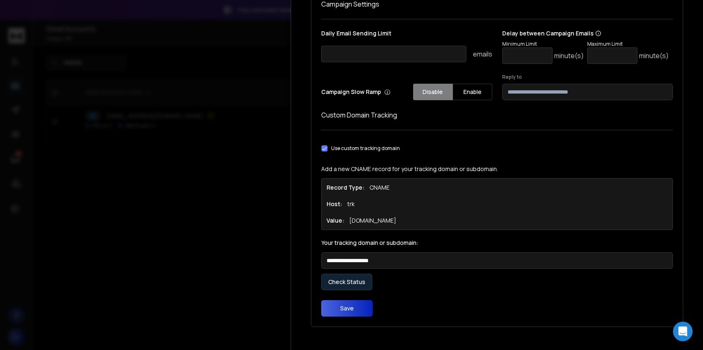
click at [348, 283] on button "Check Status" at bounding box center [346, 282] width 51 height 16
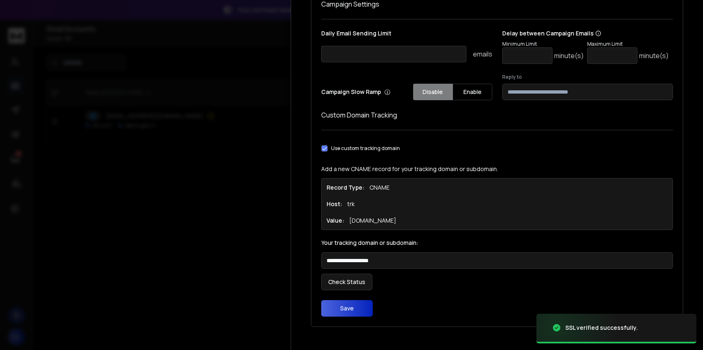
click at [354, 312] on button "Save" at bounding box center [347, 308] width 52 height 16
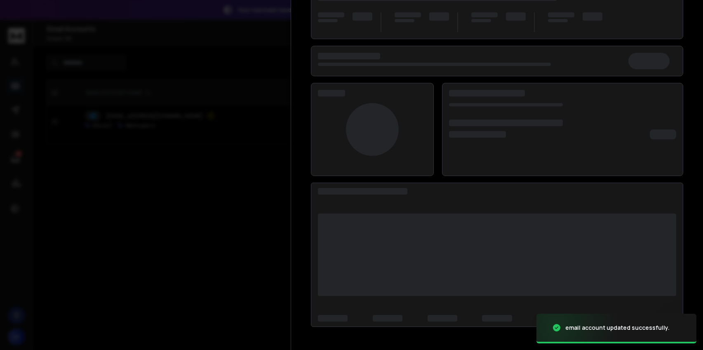
scroll to position [194, 0]
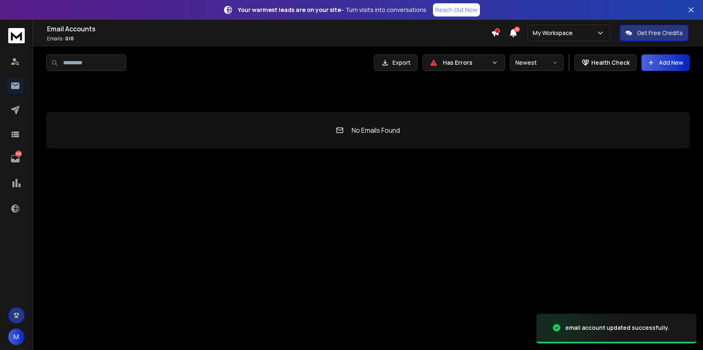
click at [226, 74] on div "Export Has Errors Newest Health Check Add New No Emails Found" at bounding box center [368, 101] width 644 height 94
click at [18, 87] on icon at bounding box center [15, 85] width 8 height 7
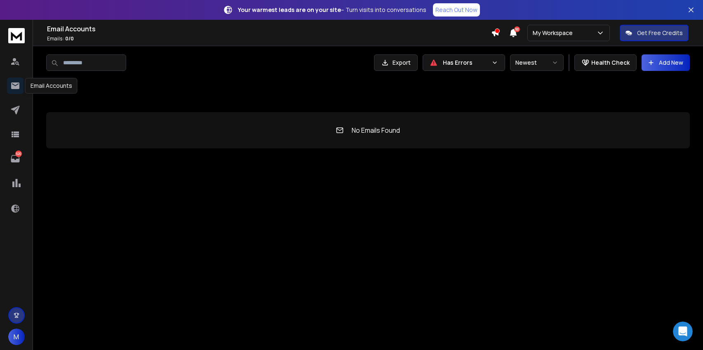
click at [18, 86] on icon at bounding box center [15, 85] width 8 height 7
click at [459, 65] on p "Has Errors" at bounding box center [465, 63] width 45 height 8
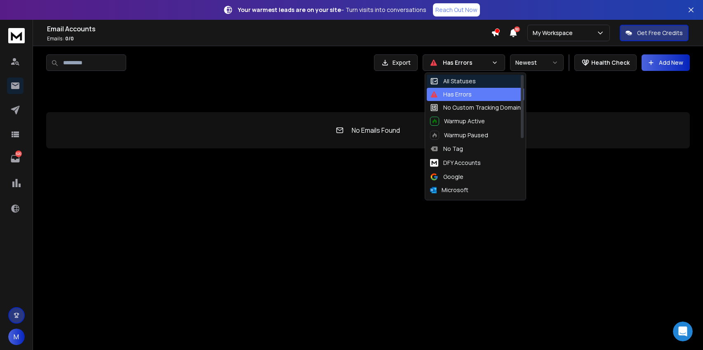
click at [453, 79] on div "All Statuses" at bounding box center [453, 81] width 46 height 8
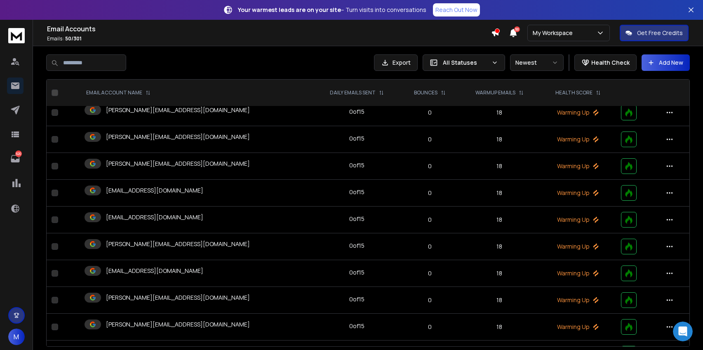
scroll to position [0, 0]
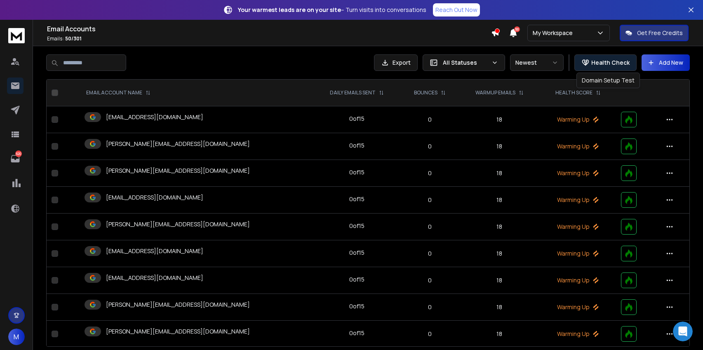
click at [612, 68] on button "Health Check" at bounding box center [606, 62] width 62 height 16
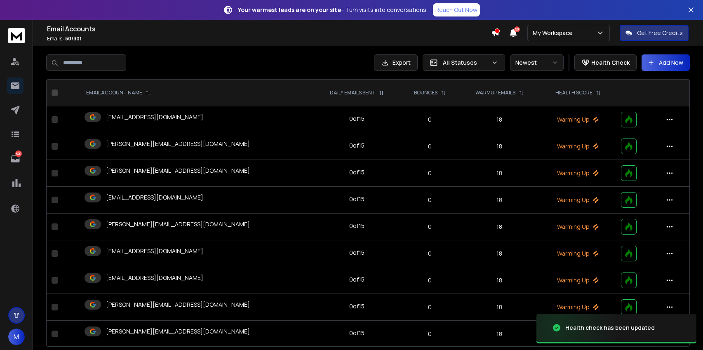
click at [599, 94] on icon at bounding box center [599, 94] width 1 height 1
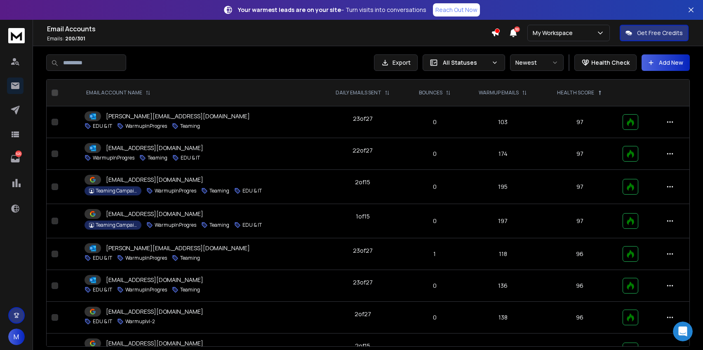
drag, startPoint x: 600, startPoint y: 89, endPoint x: 597, endPoint y: 94, distance: 6.1
click at [600, 89] on th "HEALTH SCORE" at bounding box center [579, 93] width 75 height 27
click at [598, 94] on icon at bounding box center [600, 92] width 5 height 5
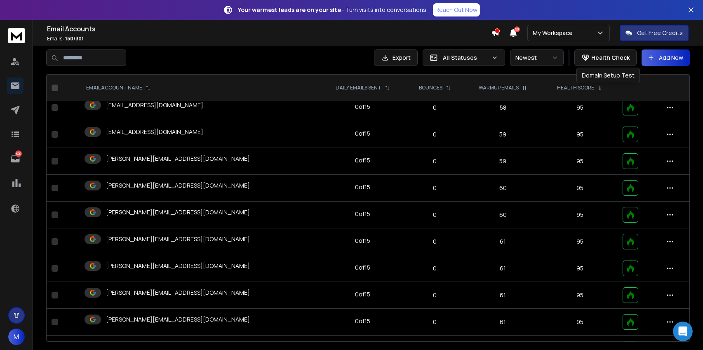
scroll to position [3701, 0]
